Goal: Find contact information: Find contact information

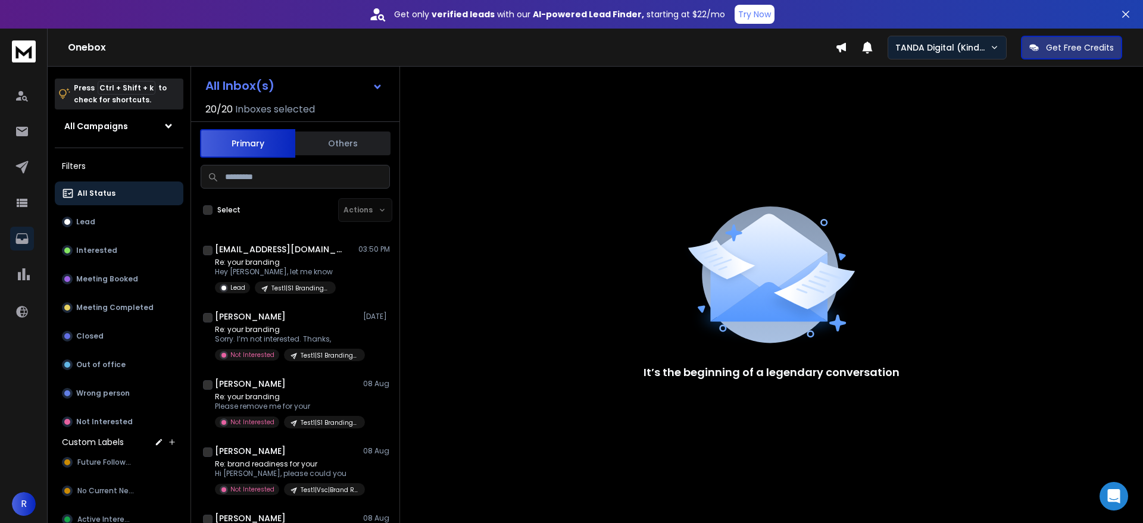
click at [945, 46] on p "TANDA Digital (Kind Studio)" at bounding box center [942, 48] width 95 height 12
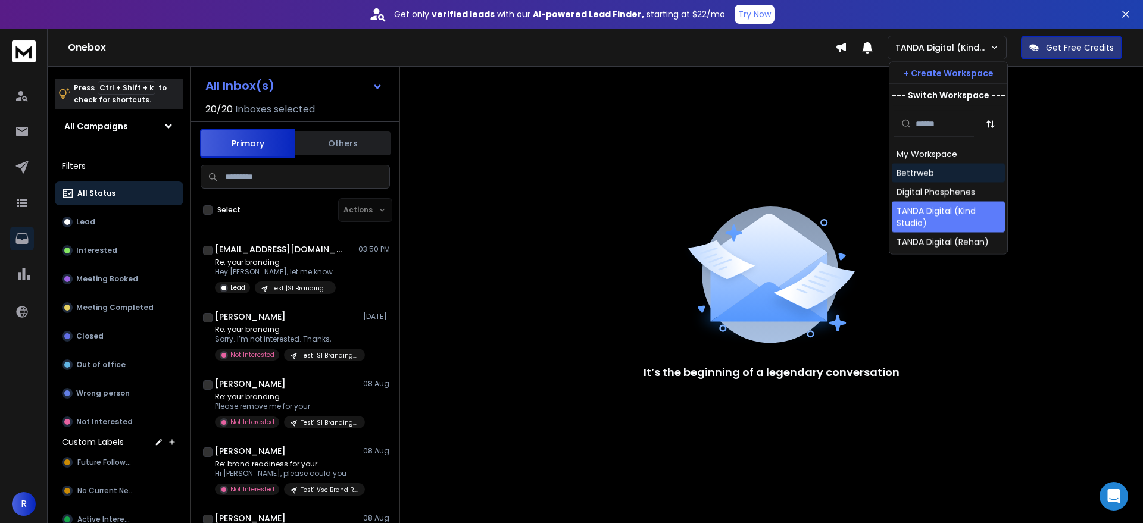
click at [943, 172] on div "Bettrweb" at bounding box center [948, 173] width 113 height 19
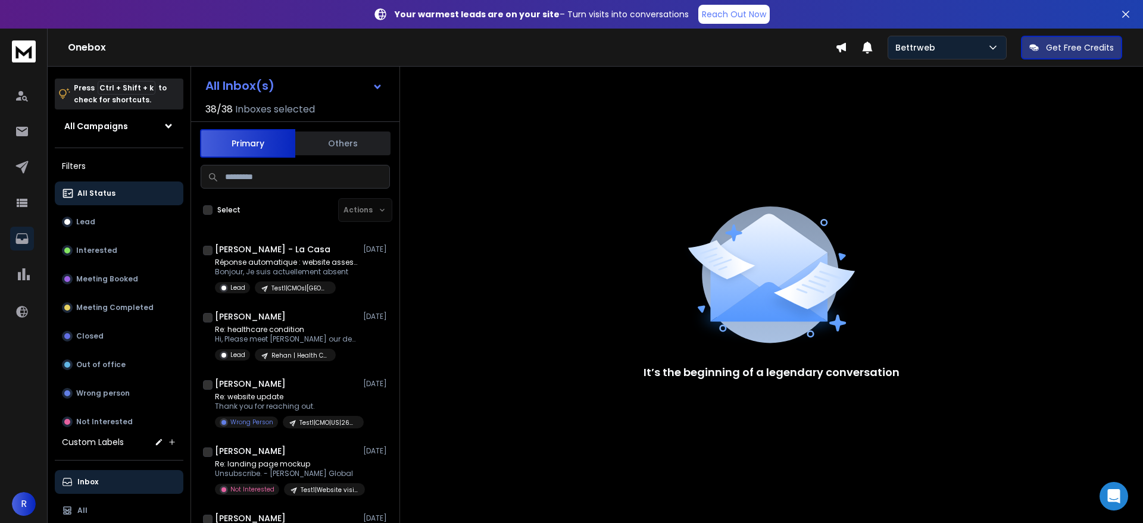
click at [947, 45] on div "Bettrweb" at bounding box center [947, 48] width 104 height 12
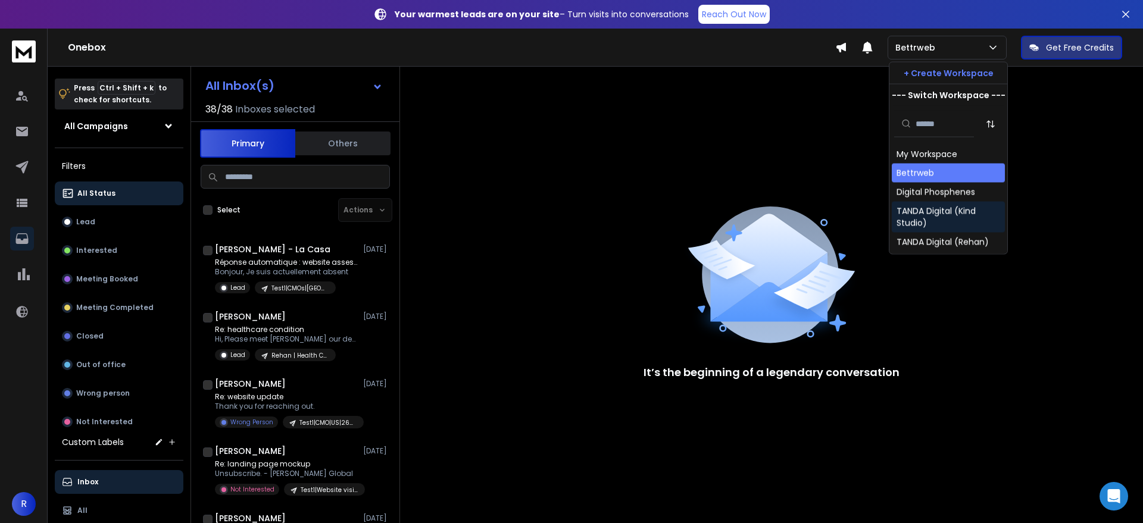
click at [943, 207] on div "TANDA Digital (Kind Studio)" at bounding box center [948, 217] width 104 height 24
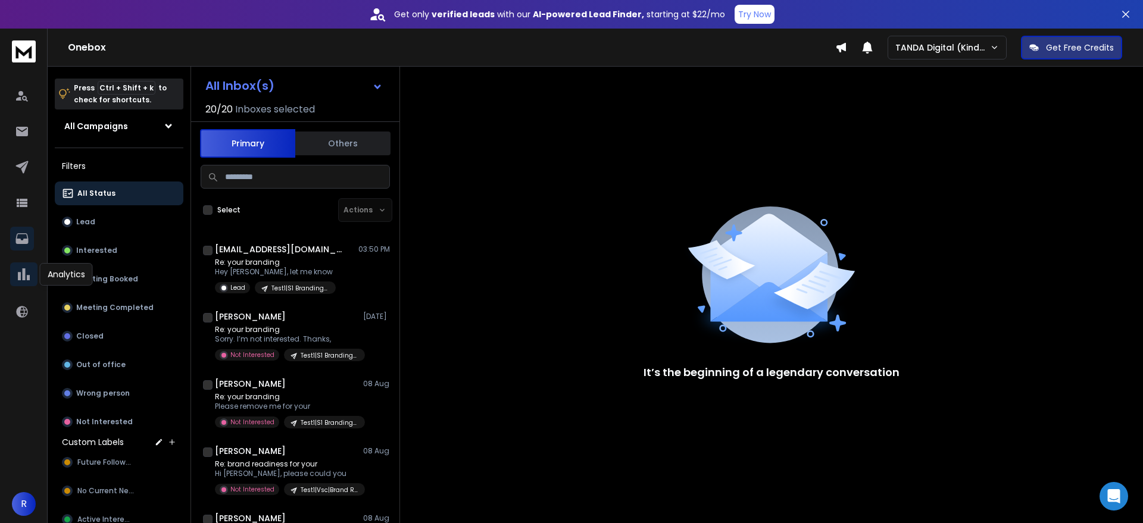
click at [20, 264] on link at bounding box center [23, 274] width 27 height 27
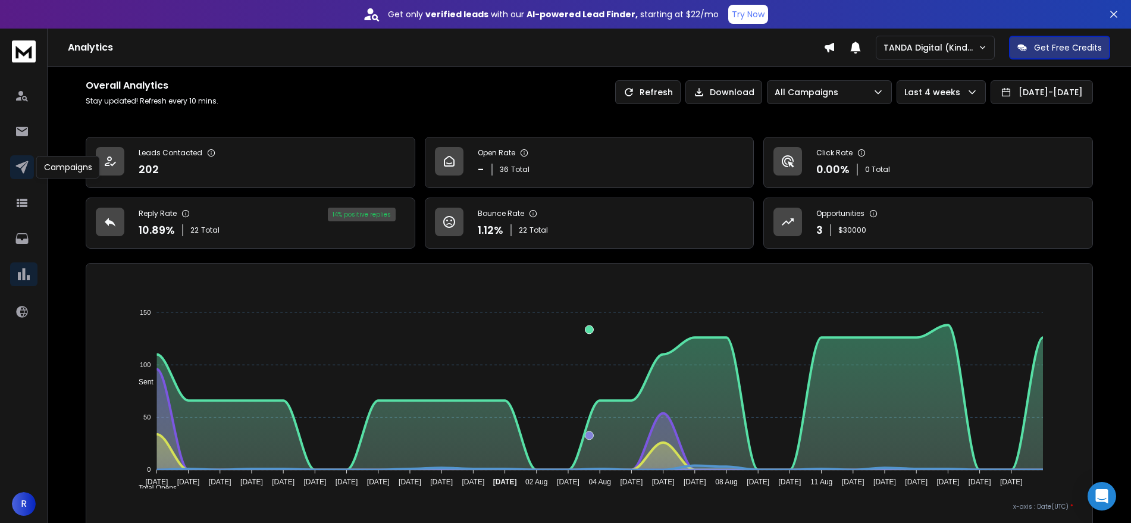
click at [29, 161] on link at bounding box center [22, 167] width 24 height 24
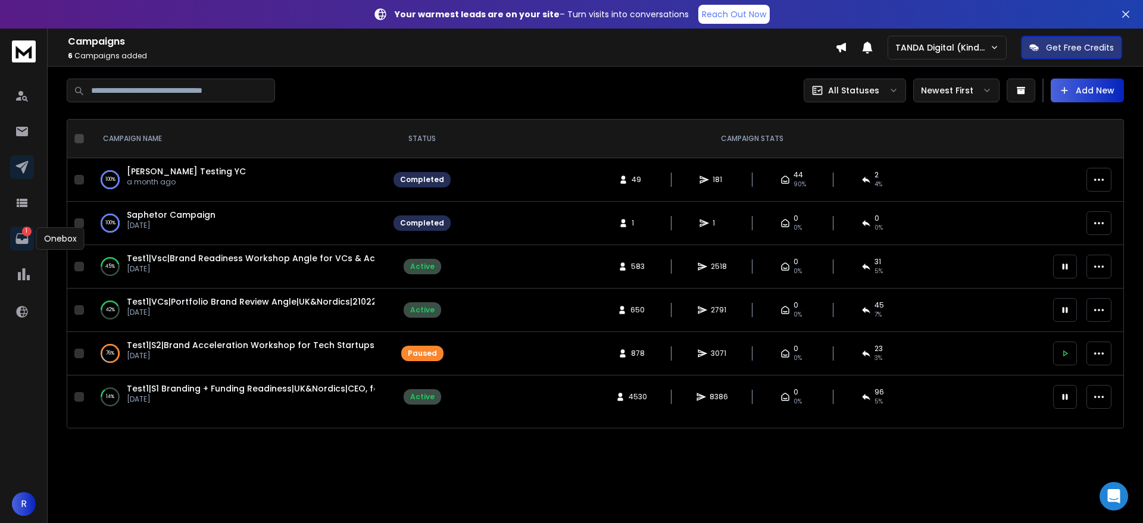
click at [24, 240] on icon at bounding box center [21, 238] width 12 height 11
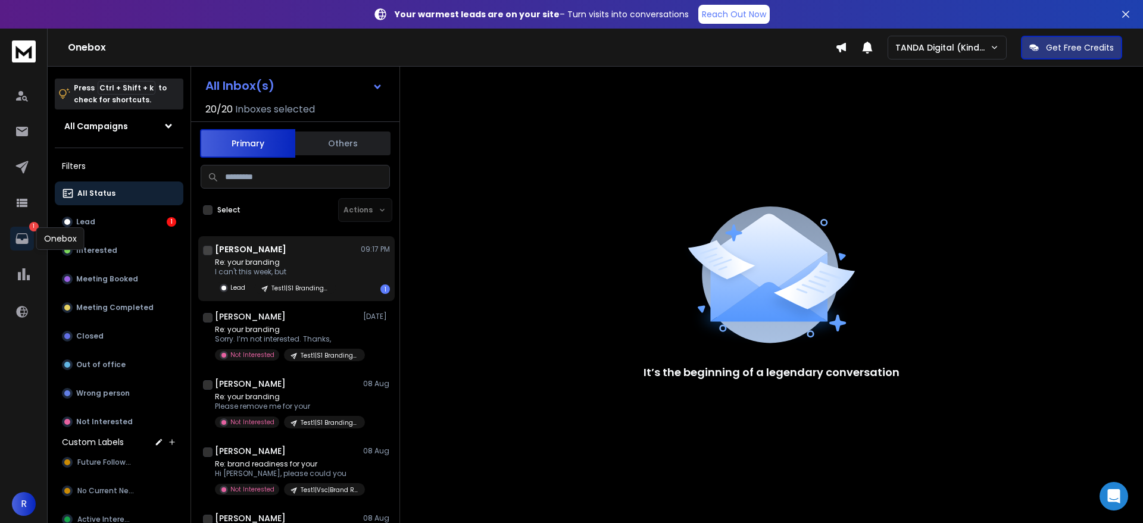
click at [319, 246] on div "Andreas Mjelde 09:17 PM" at bounding box center [302, 249] width 175 height 12
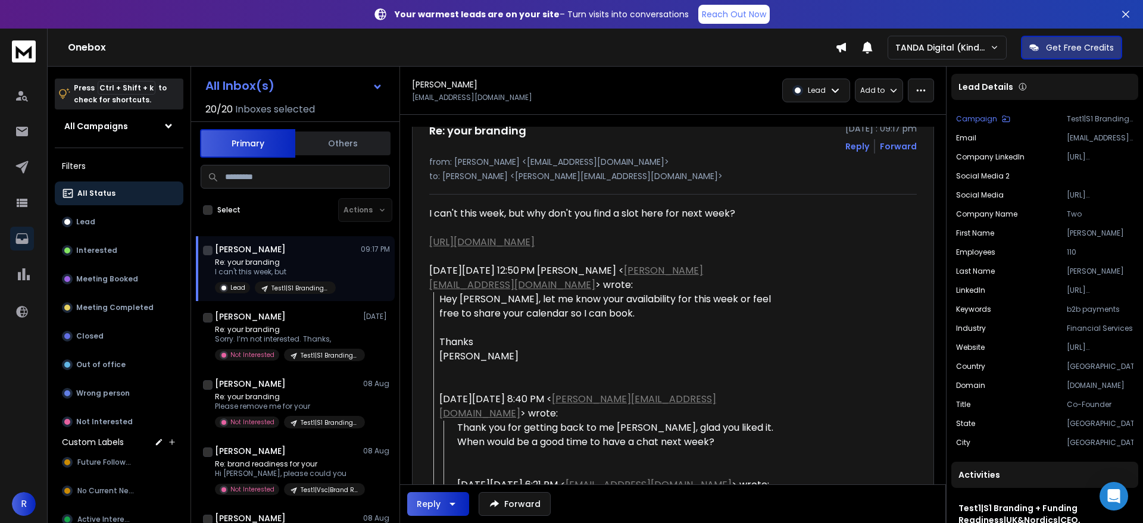
scroll to position [51, 0]
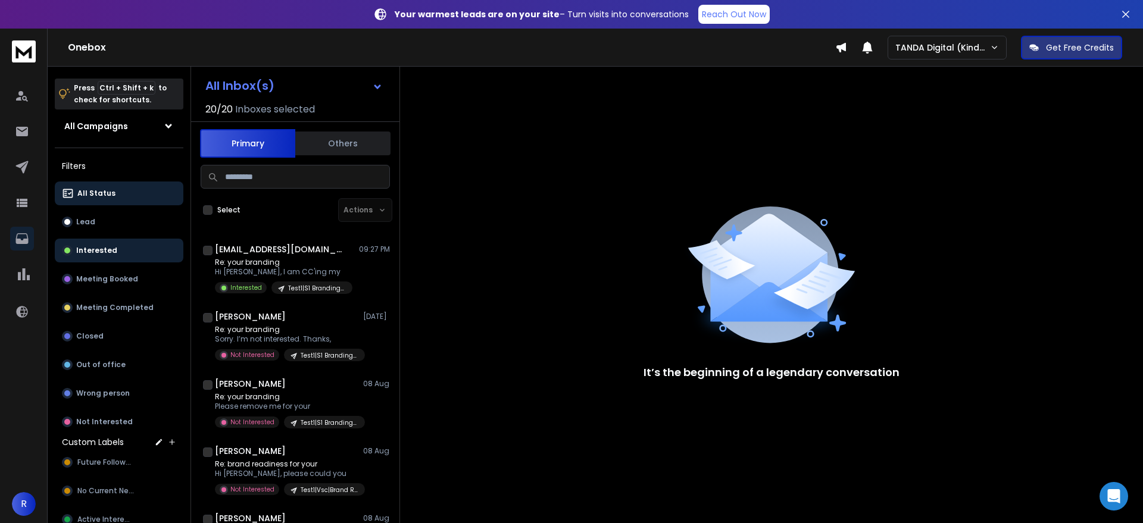
click at [135, 248] on button "Interested" at bounding box center [119, 251] width 129 height 24
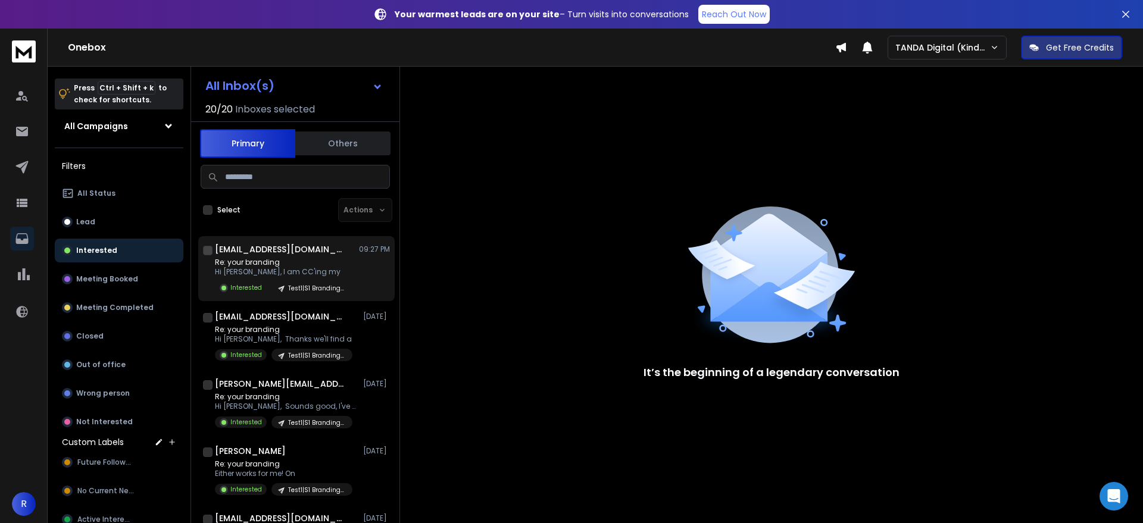
click at [333, 257] on div "[EMAIL_ADDRESS][DOMAIN_NAME] 09:27 PM Re: your branding Hi [PERSON_NAME], I am …" at bounding box center [302, 268] width 175 height 51
click at [284, 254] on h1 "[EMAIL_ADDRESS][DOMAIN_NAME]" at bounding box center [280, 249] width 131 height 12
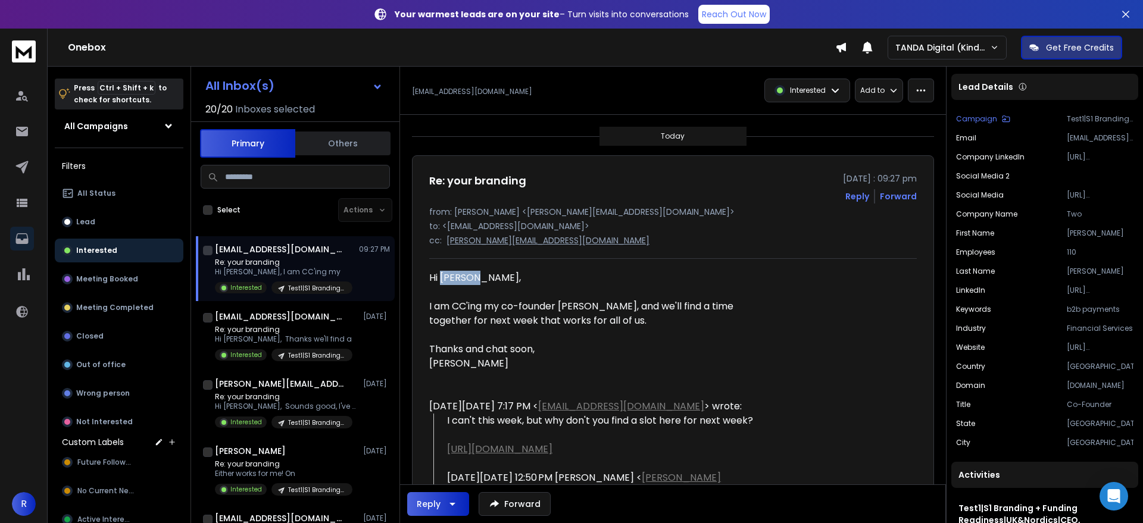
drag, startPoint x: 443, startPoint y: 277, endPoint x: 479, endPoint y: 280, distance: 35.9
click at [479, 280] on div "Hi [PERSON_NAME]," at bounding box center [603, 278] width 348 height 14
copy div "[PERSON_NAME]"
click at [1090, 289] on p "[URL][DOMAIN_NAME][PERSON_NAME]" at bounding box center [1100, 291] width 67 height 10
